Goal: Task Accomplishment & Management: Manage account settings

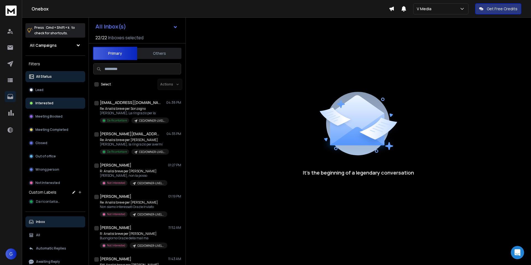
click at [48, 104] on p "Interested" at bounding box center [44, 103] width 18 height 4
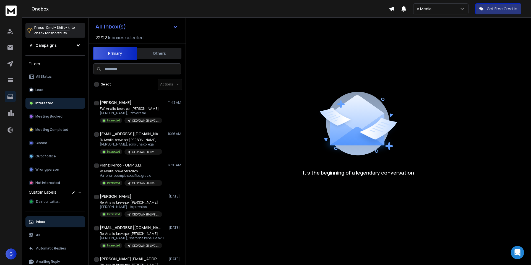
click at [48, 104] on p "Interested" at bounding box center [44, 103] width 18 height 4
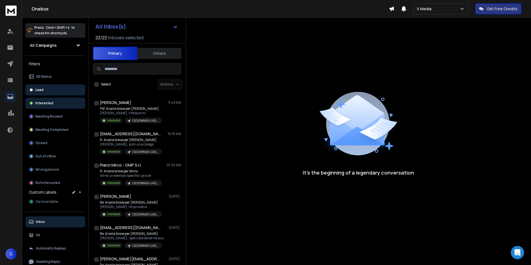
click at [49, 87] on button "Lead" at bounding box center [55, 89] width 60 height 11
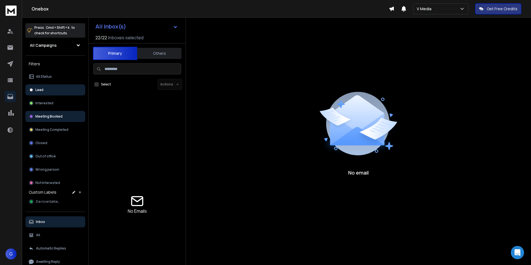
click at [46, 118] on p "Meeting Booked" at bounding box center [48, 116] width 27 height 4
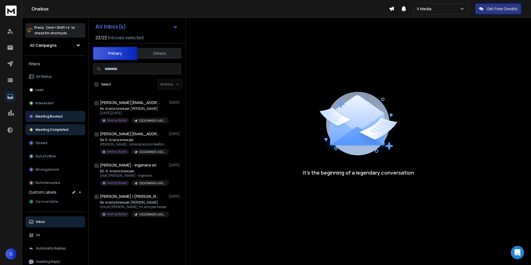
click at [49, 129] on p "Meeting Completed" at bounding box center [51, 130] width 33 height 4
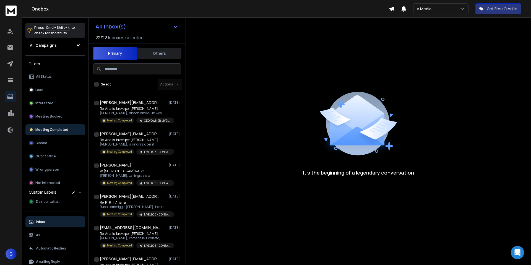
click at [56, 109] on div "All Status Lead Interested Meeting Booked Meeting Completed Closed Out of offic…" at bounding box center [55, 129] width 60 height 117
click at [54, 104] on button "Interested" at bounding box center [55, 103] width 60 height 11
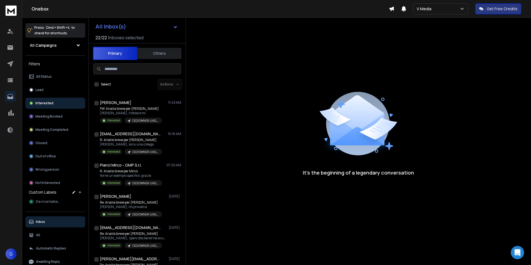
click at [130, 67] on input at bounding box center [137, 68] width 88 height 11
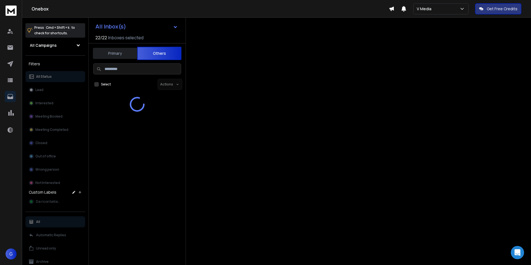
click at [168, 50] on button "Others" at bounding box center [159, 53] width 44 height 13
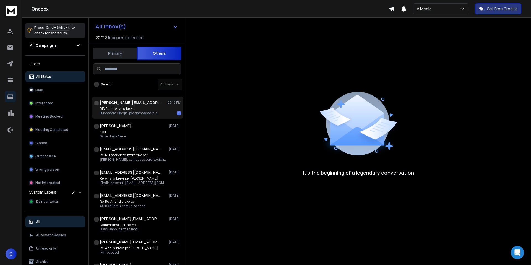
click at [155, 106] on div "[PERSON_NAME][EMAIL_ADDRESS][DOMAIN_NAME] 05:19 PM Rif: Re: In: Analisi breve […" at bounding box center [140, 107] width 81 height 15
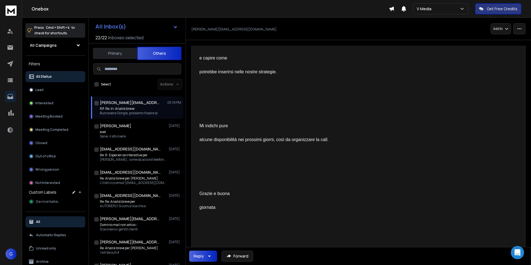
scroll to position [974, 0]
click at [13, 67] on icon at bounding box center [10, 64] width 7 height 7
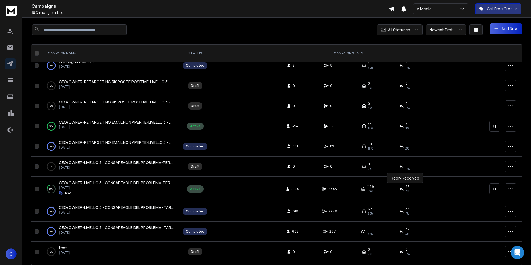
scroll to position [6, 0]
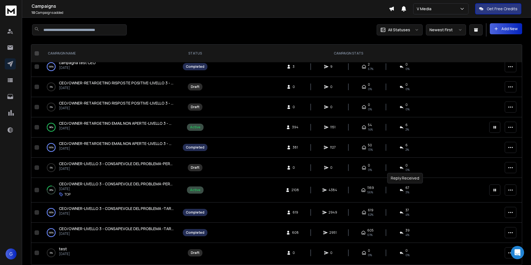
click at [406, 189] on span "67" at bounding box center [408, 188] width 4 height 4
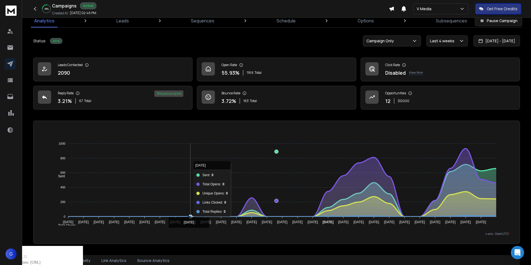
scroll to position [16, 0]
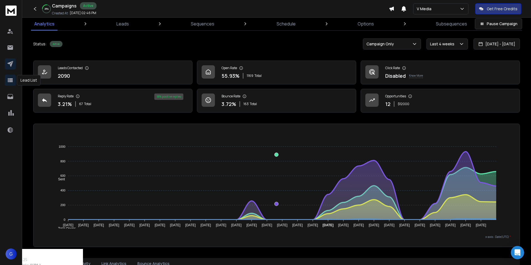
click at [15, 79] on link at bounding box center [10, 80] width 11 height 11
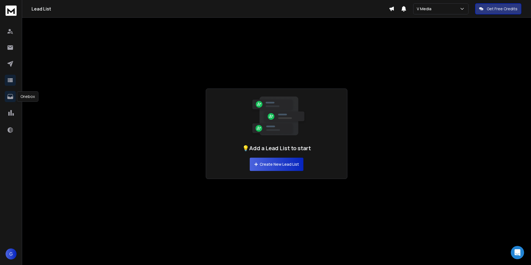
click at [9, 98] on icon at bounding box center [10, 96] width 6 height 5
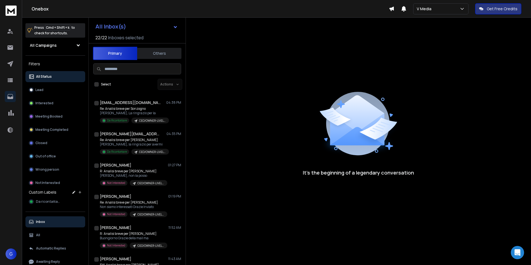
scroll to position [16, 0]
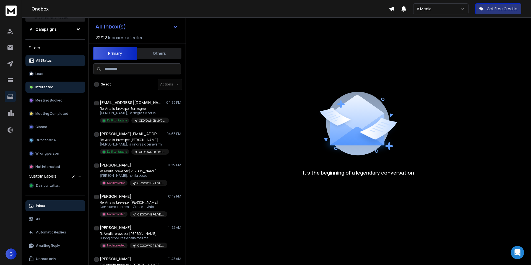
click at [48, 88] on p "Interested" at bounding box center [44, 87] width 18 height 4
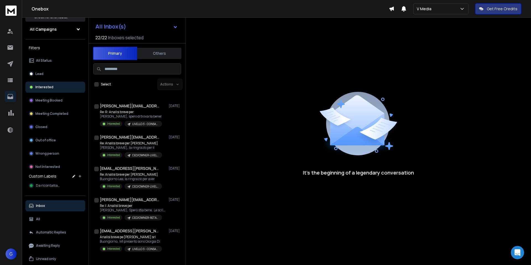
scroll to position [216, 0]
click at [56, 107] on div "All Status Lead Interested Meeting Booked Meeting Completed Closed Out of offic…" at bounding box center [55, 113] width 60 height 117
click at [57, 111] on p "Meeting Completed" at bounding box center [51, 113] width 33 height 4
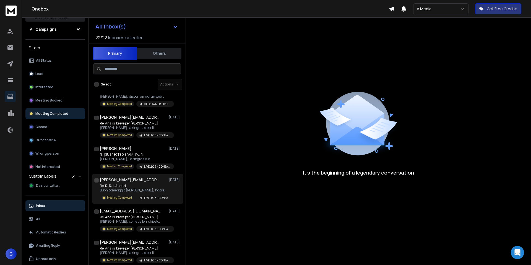
scroll to position [0, 0]
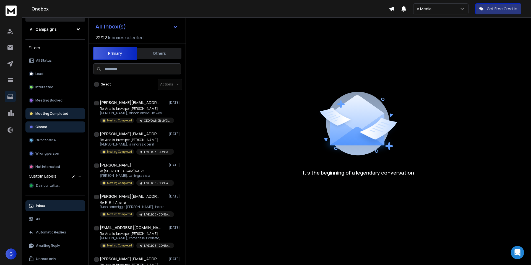
click at [38, 125] on p "Closed" at bounding box center [41, 127] width 12 height 4
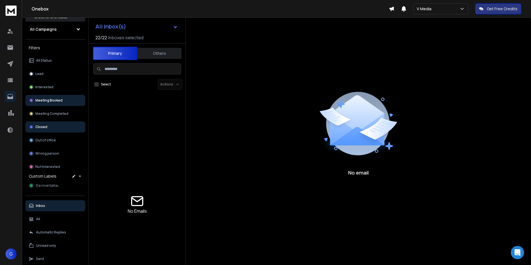
click at [58, 101] on p "Meeting Booked" at bounding box center [48, 100] width 27 height 4
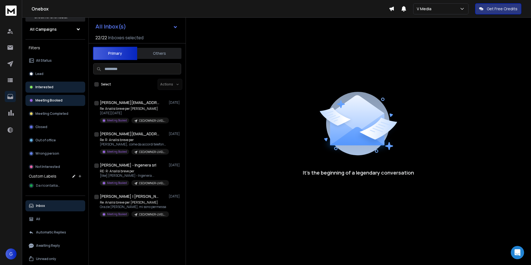
click at [57, 87] on button "Interested" at bounding box center [55, 87] width 60 height 11
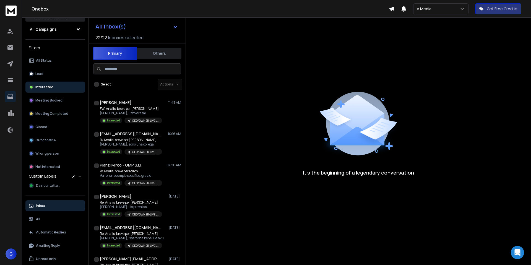
scroll to position [1, 0]
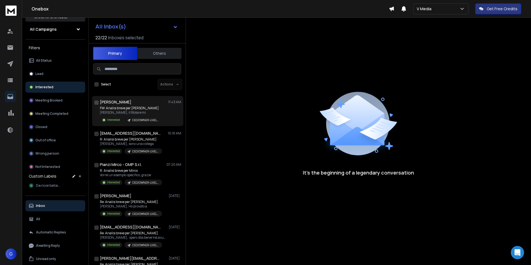
click at [149, 108] on p "FW: Analisi breve per [PERSON_NAME]" at bounding box center [131, 108] width 62 height 4
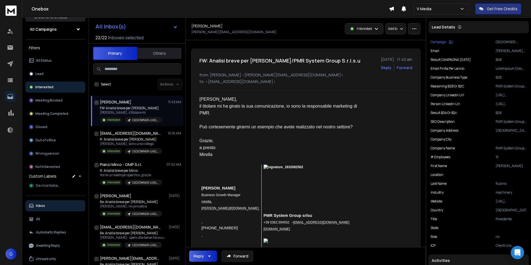
scroll to position [0, 0]
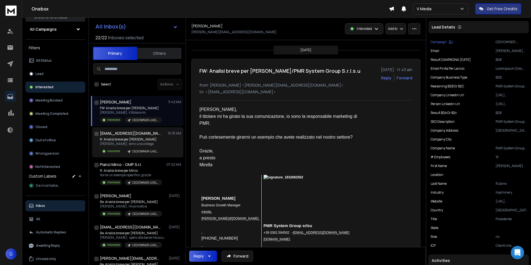
click at [154, 134] on div "[EMAIL_ADDRESS][DOMAIN_NAME] 10:16 AM" at bounding box center [140, 134] width 81 height 6
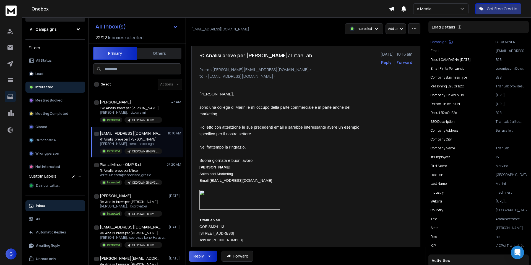
scroll to position [16, 0]
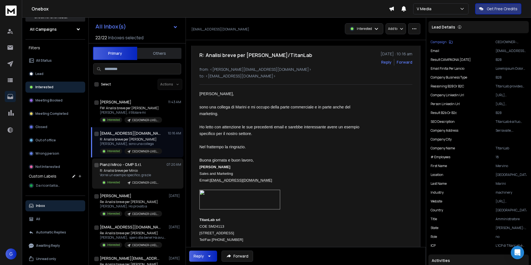
click at [124, 160] on div "Pianzi Mirco - OMP S.r.l. 07:20 AM R: Analisi breve per [PERSON_NAME] un esempi…" at bounding box center [137, 174] width 91 height 30
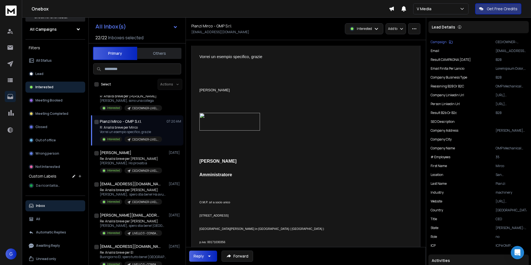
scroll to position [44, 0]
click at [166, 131] on div "R: Analisi breve per [PERSON_NAME] un esempio specifico, grazie Interested CEO/…" at bounding box center [140, 133] width 81 height 17
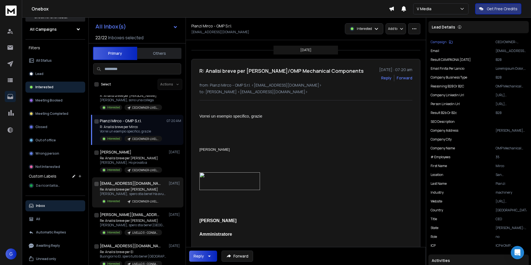
click at [164, 181] on div "[EMAIL_ADDRESS][DOMAIN_NAME] [DATE]" at bounding box center [140, 184] width 81 height 6
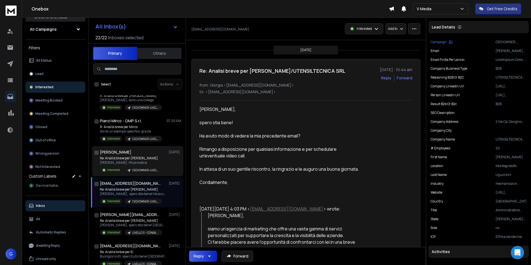
click at [159, 161] on p "[PERSON_NAME]. Ho provato a" at bounding box center [131, 162] width 62 height 4
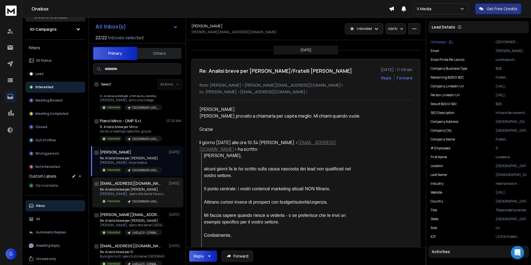
click at [164, 192] on p "[PERSON_NAME], spero stia bene! Ha avuto" at bounding box center [133, 194] width 66 height 4
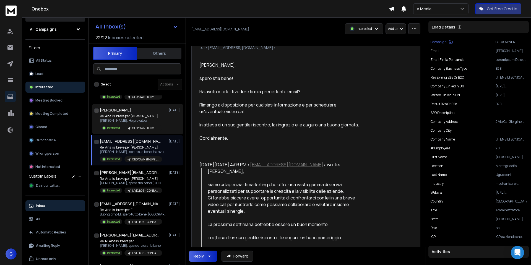
scroll to position [87, 0]
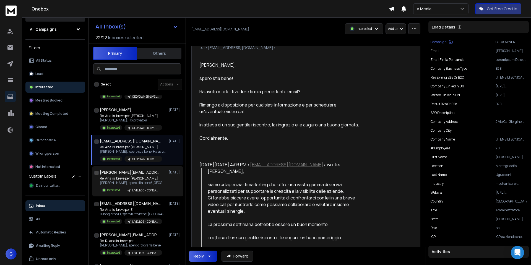
click at [163, 175] on div "[PERSON_NAME][EMAIL_ADDRESS][DOMAIN_NAME] [DATE]" at bounding box center [140, 173] width 81 height 6
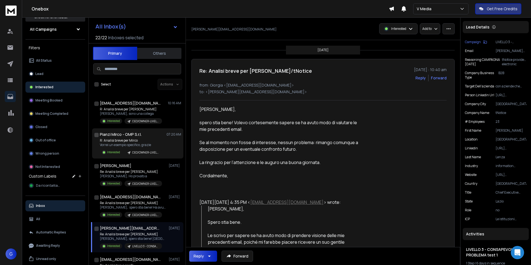
scroll to position [0, 0]
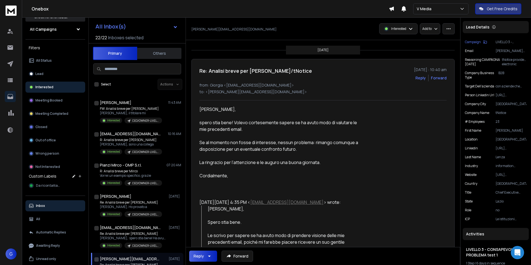
click at [52, 189] on button "Da ricontattare" at bounding box center [55, 185] width 60 height 11
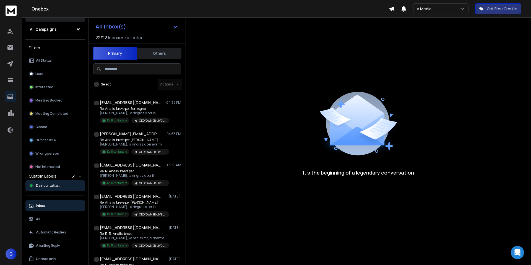
scroll to position [278, 0]
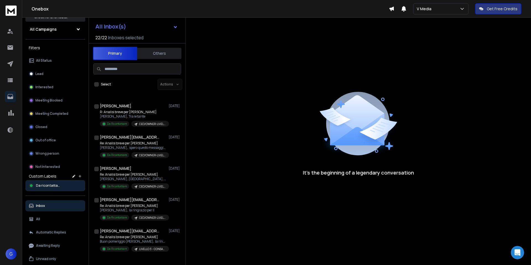
click at [172, 52] on button "Others" at bounding box center [159, 53] width 44 height 12
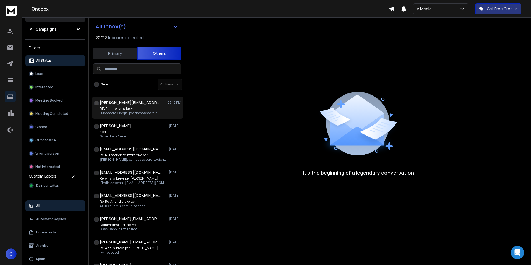
click at [142, 110] on p "Rif: Re: In: Analisi breve" at bounding box center [129, 109] width 58 height 4
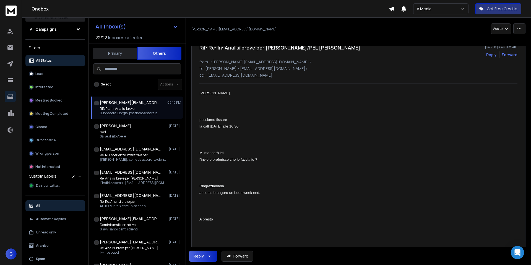
scroll to position [24, 0]
drag, startPoint x: 266, startPoint y: 76, endPoint x: 205, endPoint y: 77, distance: 61.2
click at [205, 77] on div "cc: [EMAIL_ADDRESS][DOMAIN_NAME]" at bounding box center [358, 75] width 318 height 6
copy div "[EMAIL_ADDRESS][DOMAIN_NAME]"
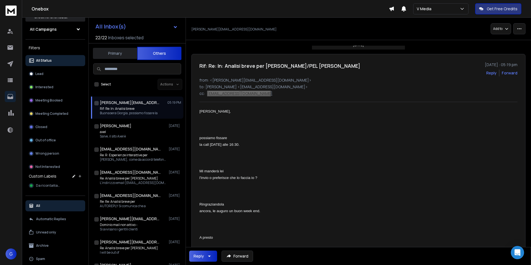
scroll to position [0, 0]
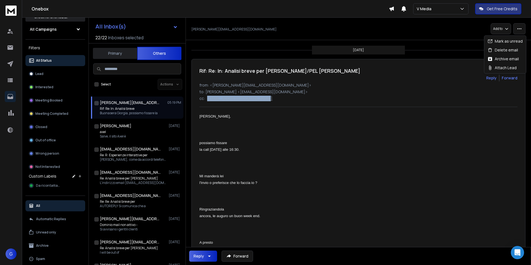
click at [518, 30] on icon "button" at bounding box center [519, 28] width 5 height 5
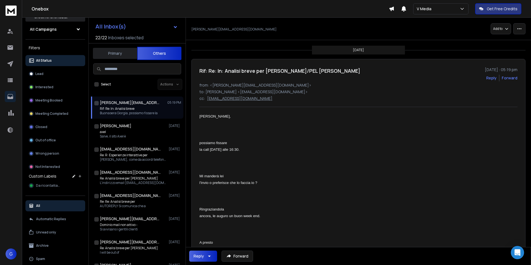
click at [150, 113] on p "Buonasera Giorgia, possiamo fissare la" at bounding box center [129, 113] width 58 height 4
click at [147, 108] on p "Rif: Re: In: Analisi breve" at bounding box center [129, 109] width 58 height 4
click at [519, 28] on icon "button" at bounding box center [519, 28] width 5 height 5
click at [359, 98] on div "cc: [EMAIL_ADDRESS][DOMAIN_NAME]" at bounding box center [358, 99] width 318 height 6
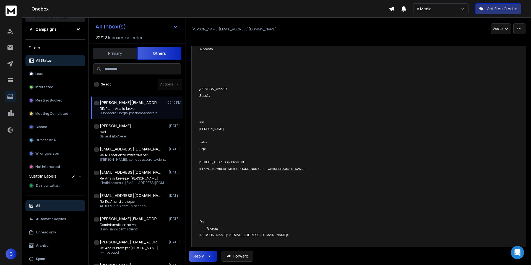
scroll to position [126, 0]
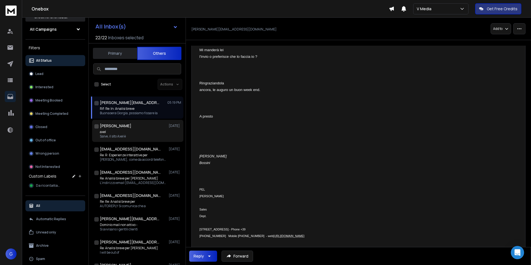
click at [144, 129] on div "[PERSON_NAME] [DATE] [PERSON_NAME], il sito Axel è" at bounding box center [140, 130] width 81 height 15
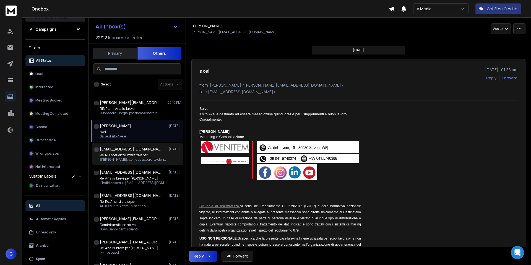
click at [142, 151] on div "[EMAIL_ADDRESS][DOMAIN_NAME] [DATE]" at bounding box center [140, 149] width 81 height 6
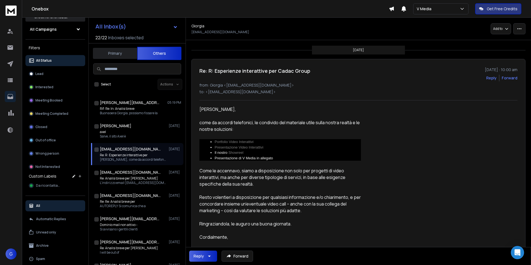
click at [54, 185] on span "Da ricontattare" at bounding box center [48, 185] width 25 height 4
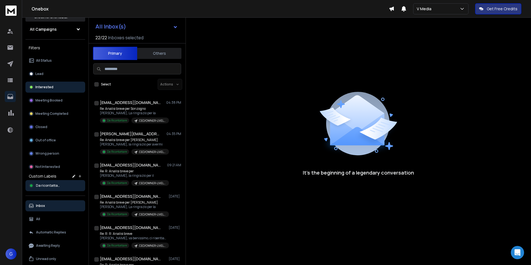
click at [50, 88] on p "Interested" at bounding box center [44, 87] width 18 height 4
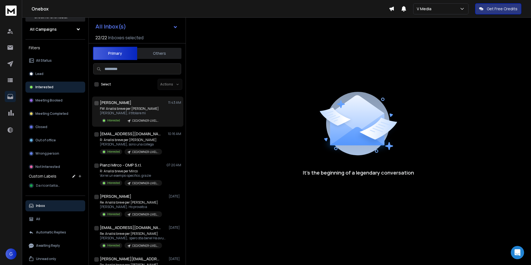
click at [164, 113] on div "FW: Analisi breve per [PERSON_NAME], il titolare mi Interested CEO/OWNER-LIVELL…" at bounding box center [140, 115] width 81 height 17
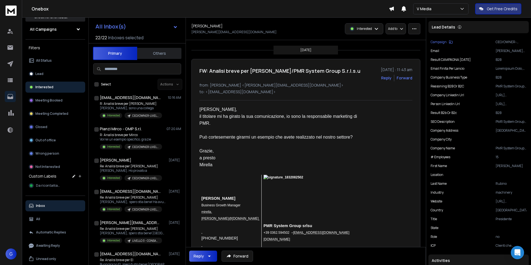
scroll to position [37, 0]
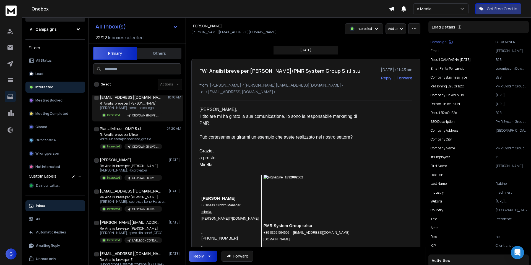
click at [154, 98] on div "[EMAIL_ADDRESS][DOMAIN_NAME] 10:16 AM" at bounding box center [140, 98] width 81 height 6
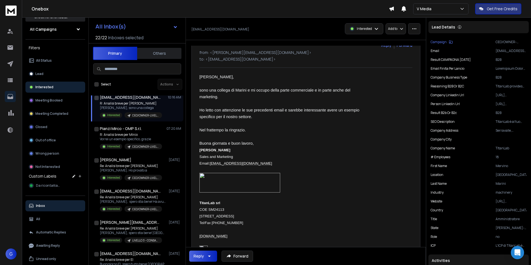
scroll to position [0, 0]
